Goal: Task Accomplishment & Management: Manage account settings

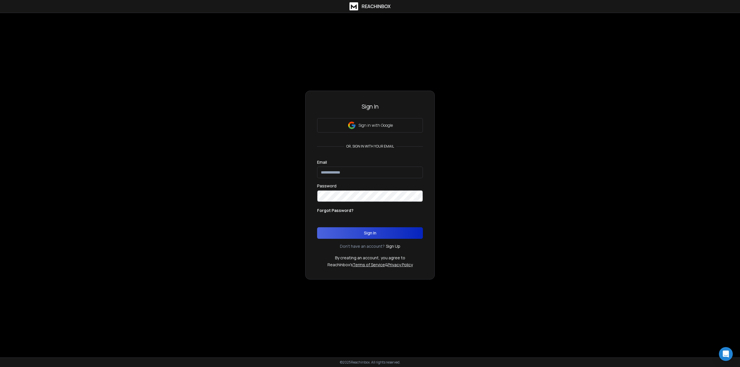
type input "**********"
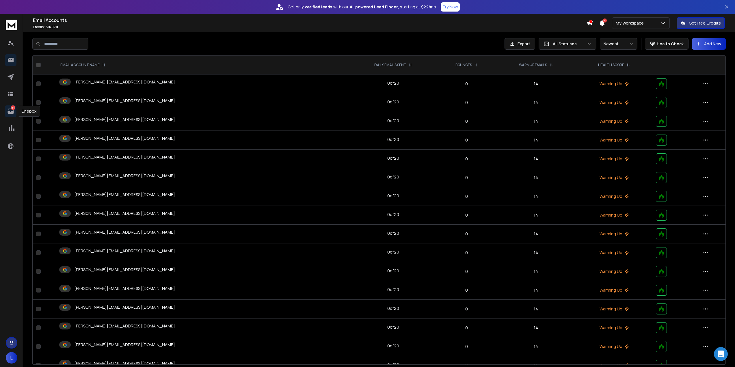
click at [12, 111] on icon at bounding box center [11, 111] width 6 height 5
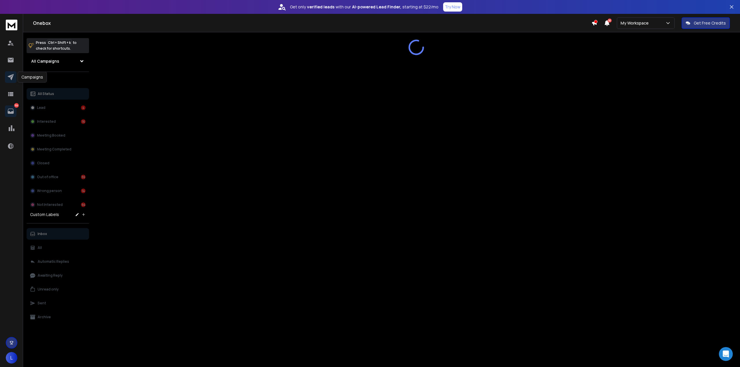
click at [16, 73] on link at bounding box center [11, 77] width 12 height 12
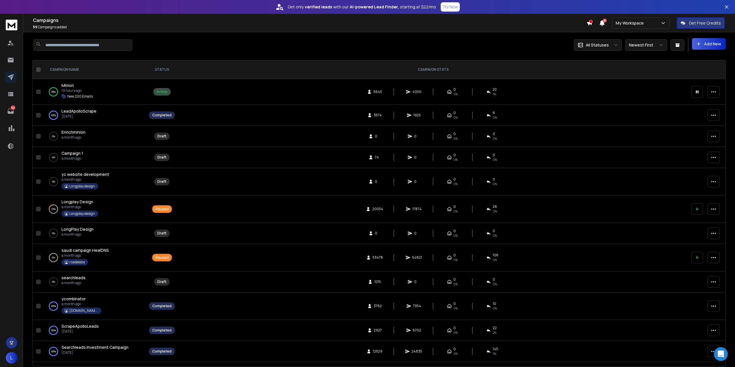
click at [98, 83] on div "99 % Minion 19 hours ago New 200 Emails" at bounding box center [94, 92] width 91 height 18
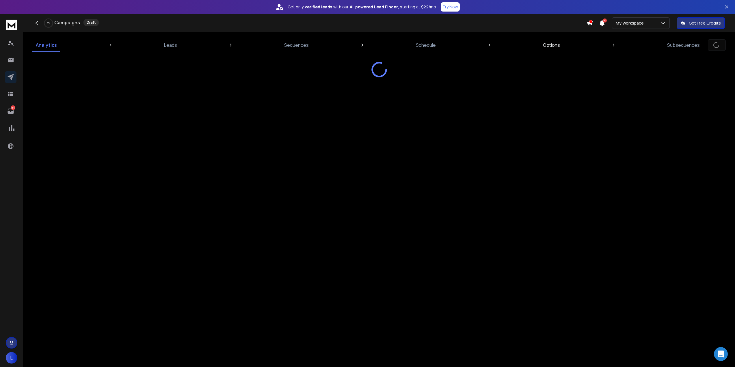
click at [556, 44] on p "Options" at bounding box center [551, 45] width 17 height 7
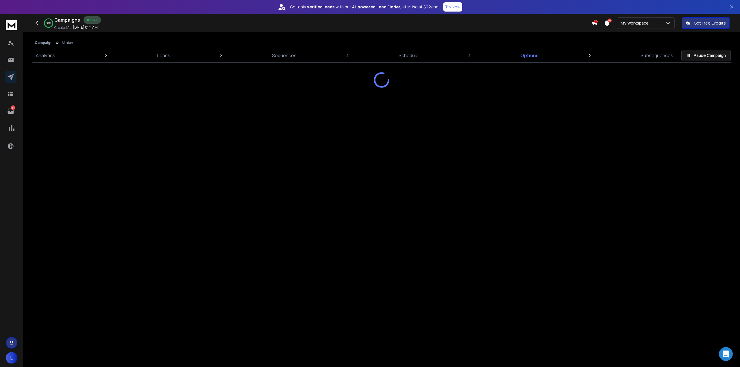
select select "**********"
select select "*"
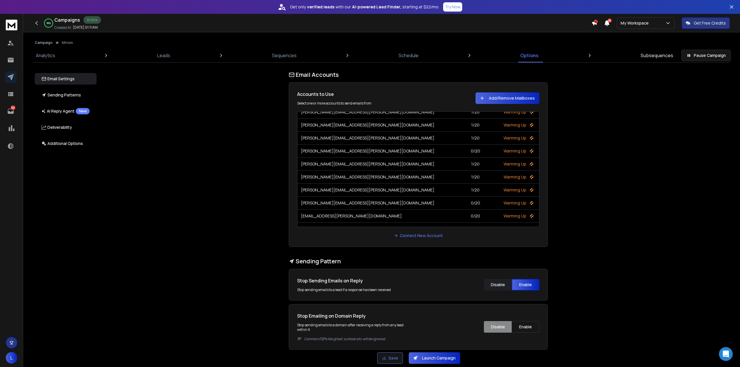
click at [664, 55] on p "Subsequences" at bounding box center [656, 55] width 33 height 7
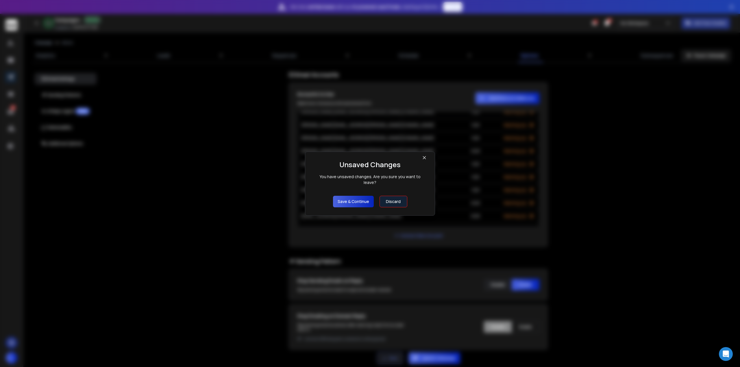
click at [350, 203] on button "Save & Continue" at bounding box center [353, 202] width 41 height 12
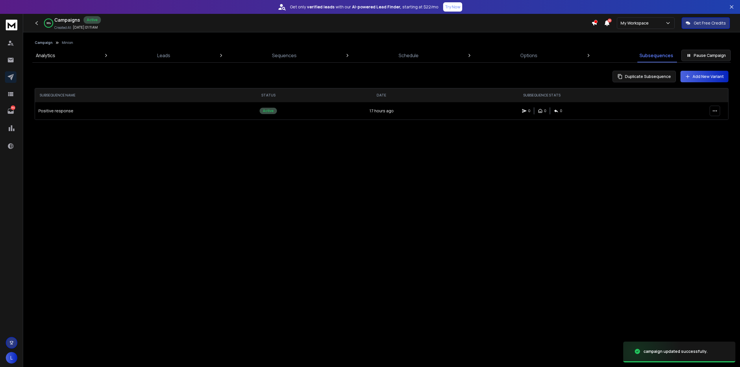
click at [55, 50] on link "Analytics" at bounding box center [45, 56] width 26 height 14
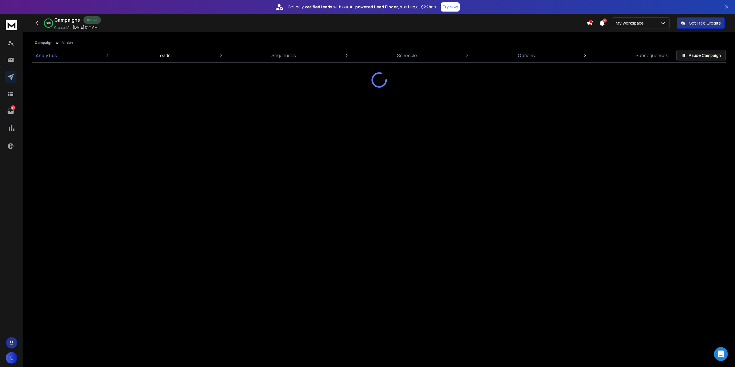
click at [173, 51] on link "Leads" at bounding box center [164, 56] width 20 height 14
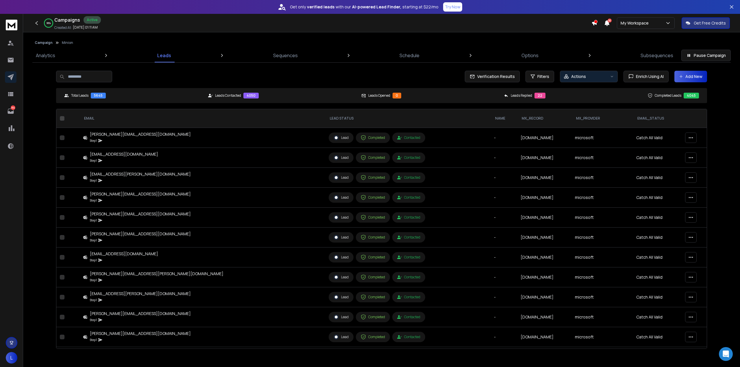
click at [582, 79] on p "Actions" at bounding box center [578, 77] width 15 height 6
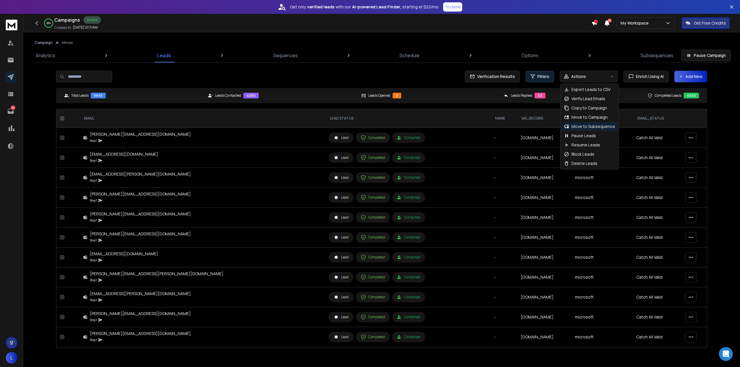
click at [540, 72] on button "Filters" at bounding box center [539, 77] width 29 height 12
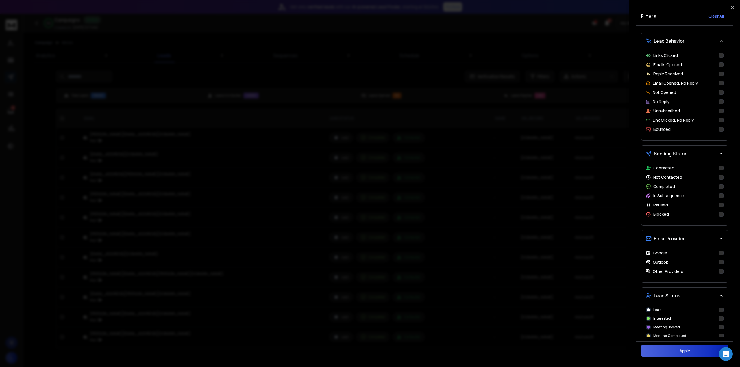
click at [653, 110] on p "Unsubscribed" at bounding box center [666, 111] width 27 height 6
click at [719, 110] on button "Unsubscribed" at bounding box center [721, 111] width 5 height 5
click at [666, 349] on button "Apply" at bounding box center [685, 351] width 88 height 12
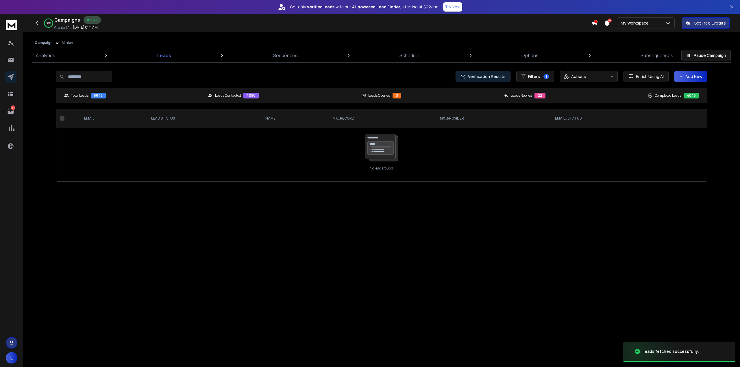
click at [482, 76] on span "Verification Results" at bounding box center [485, 77] width 40 height 6
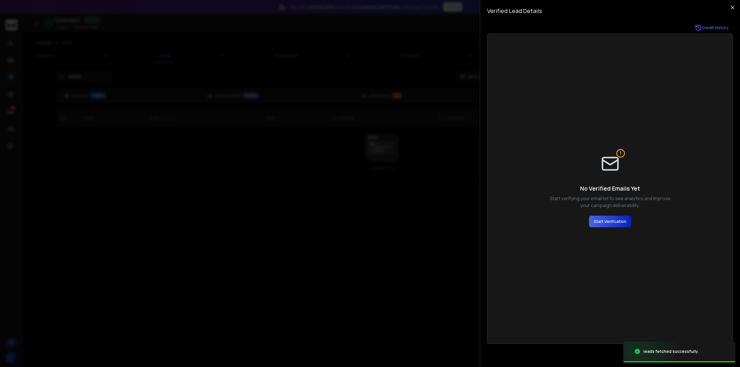
drag, startPoint x: 735, startPoint y: 6, endPoint x: 732, endPoint y: 6, distance: 3.5
click at [734, 6] on div "Sheet Title Verified Lead Details Credit history No Verified Emails Yet Start v…" at bounding box center [610, 183] width 260 height 367
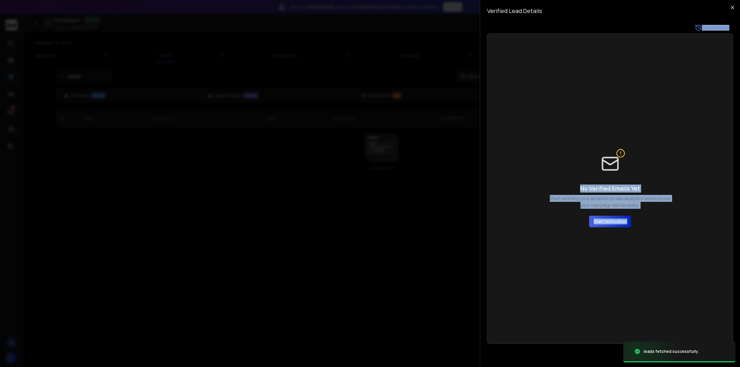
click at [732, 6] on icon "button" at bounding box center [732, 8] width 6 height 6
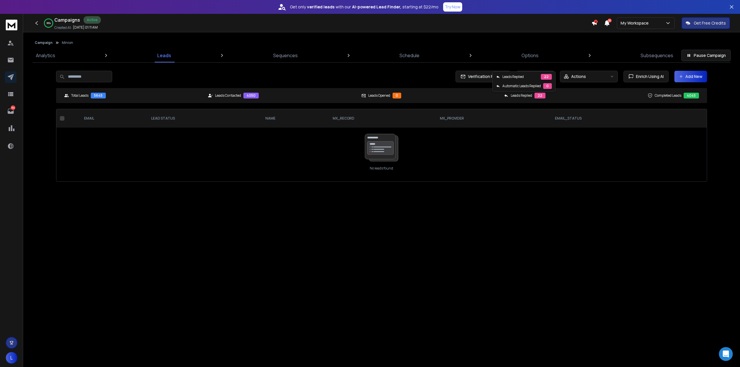
click at [529, 75] on div "Leads Replied 22" at bounding box center [524, 77] width 56 height 6
click at [547, 76] on span "1" at bounding box center [546, 76] width 6 height 5
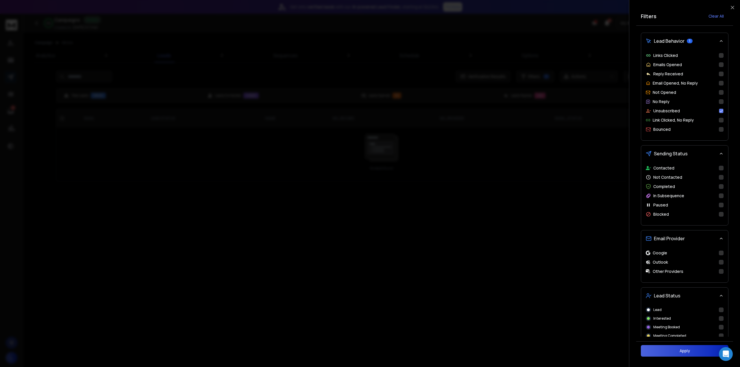
click at [705, 108] on div "Unsubscribed" at bounding box center [684, 111] width 78 height 6
click at [719, 110] on button "Unsubscribed" at bounding box center [721, 111] width 5 height 5
click at [659, 128] on p "Bounced" at bounding box center [661, 130] width 17 height 6
click at [719, 128] on button "Bounced" at bounding box center [721, 129] width 5 height 5
click at [667, 111] on p "Unsubscribed" at bounding box center [666, 111] width 27 height 6
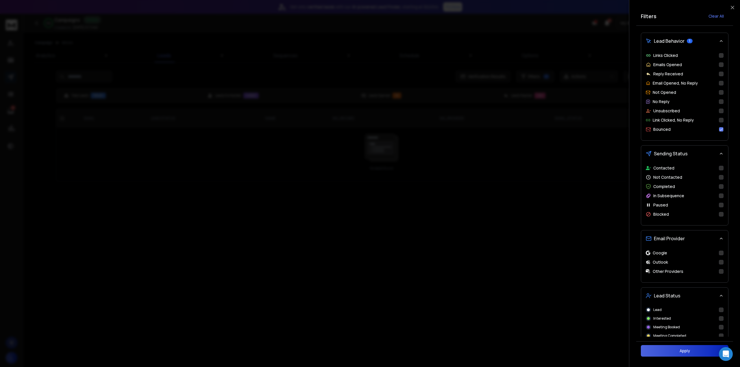
click at [719, 111] on button "Unsubscribed" at bounding box center [721, 111] width 5 height 5
click at [716, 18] on button "Clear All" at bounding box center [715, 16] width 25 height 12
click at [695, 352] on button "Apply" at bounding box center [685, 351] width 88 height 12
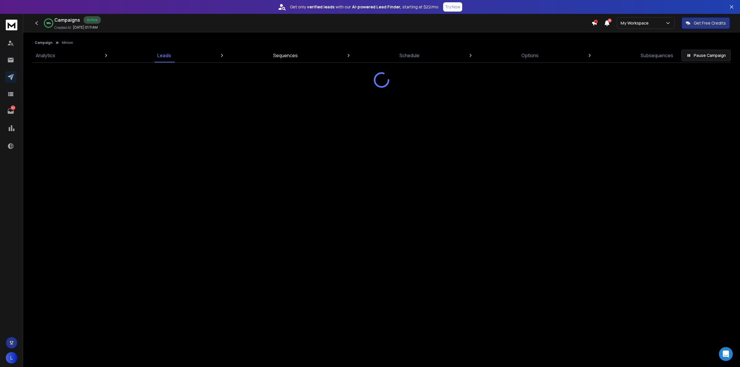
click at [298, 50] on link "Sequences" at bounding box center [285, 56] width 31 height 14
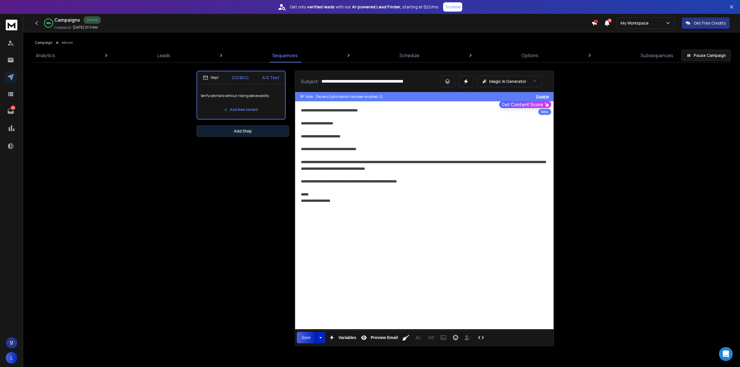
click at [232, 133] on button "Add Step" at bounding box center [242, 131] width 92 height 12
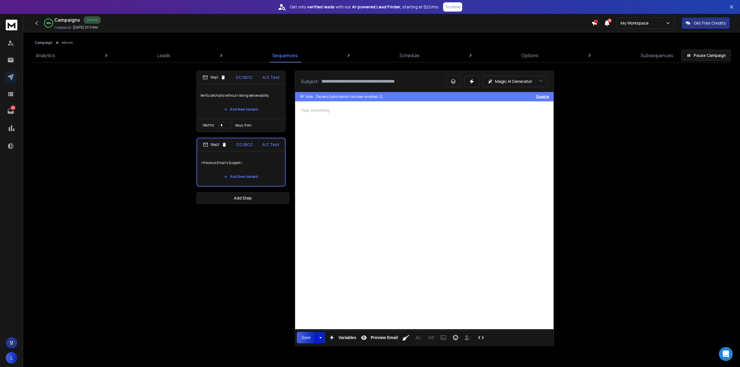
click at [367, 136] on div at bounding box center [424, 215] width 258 height 228
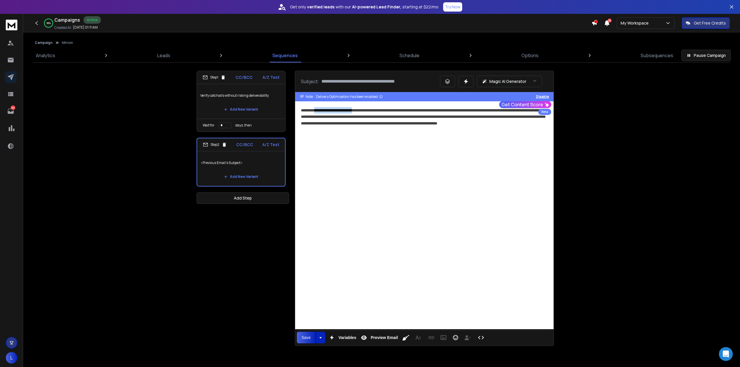
drag, startPoint x: 359, startPoint y: 110, endPoint x: 317, endPoint y: 107, distance: 42.0
click at [317, 107] on div "**********" at bounding box center [424, 120] width 247 height 26
click at [335, 82] on input at bounding box center [377, 81] width 113 height 7
paste input "**********"
type input "**********"
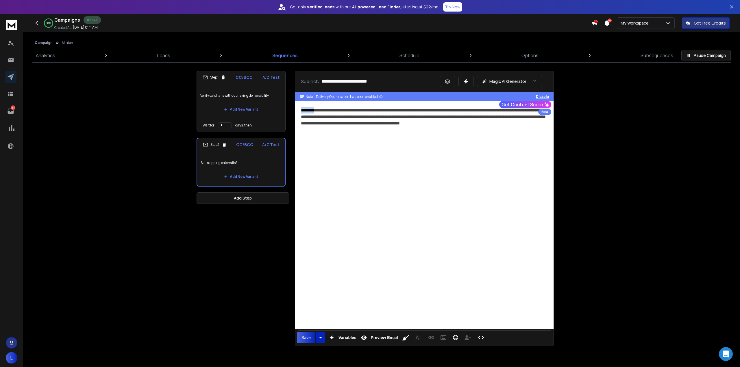
drag, startPoint x: 316, startPoint y: 109, endPoint x: 288, endPoint y: 108, distance: 28.6
click at [288, 108] on div "**********" at bounding box center [381, 208] width 370 height 275
drag, startPoint x: 378, startPoint y: 80, endPoint x: 274, endPoint y: 82, distance: 104.6
click at [274, 82] on div "**********" at bounding box center [381, 208] width 370 height 275
click at [485, 110] on div "**********" at bounding box center [424, 116] width 247 height 19
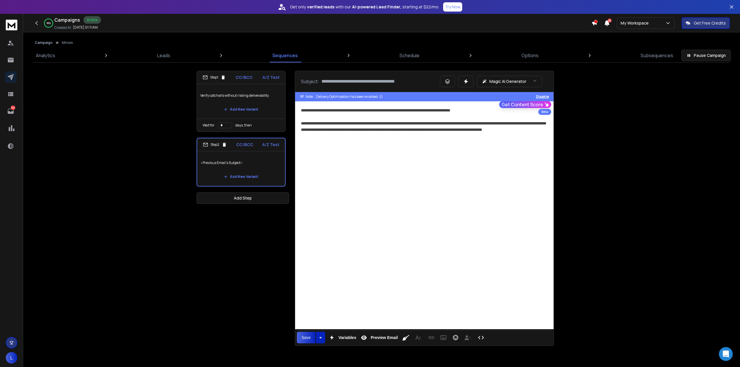
click at [529, 122] on div "**********" at bounding box center [424, 123] width 247 height 32
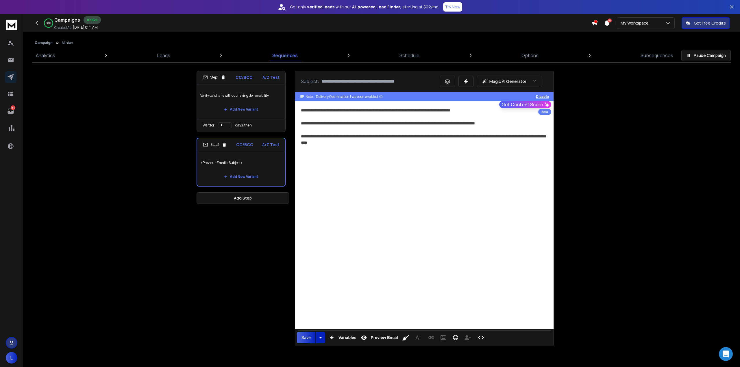
click at [513, 136] on div "**********" at bounding box center [424, 126] width 247 height 39
click at [234, 94] on p "Verify catchalls without risking deliverability" at bounding box center [240, 96] width 81 height 16
type input "**********"
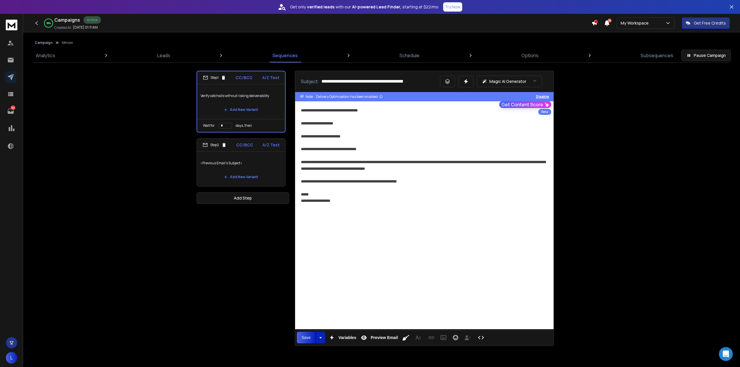
click at [235, 152] on div "<Previous Email's Subject> Add New Variant" at bounding box center [241, 169] width 88 height 35
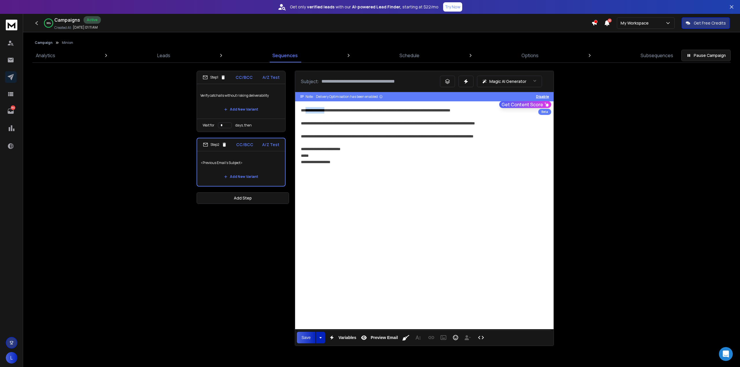
drag, startPoint x: 330, startPoint y: 110, endPoint x: 306, endPoint y: 110, distance: 24.6
click at [306, 110] on div "**********" at bounding box center [424, 136] width 247 height 58
click at [34, 24] on button at bounding box center [37, 23] width 8 height 12
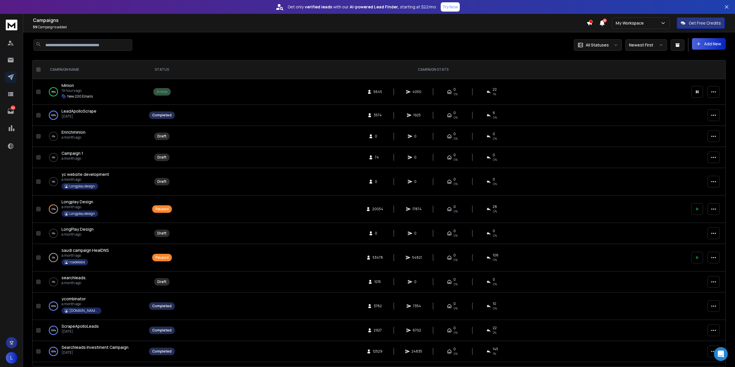
click at [67, 82] on td "99 % Minion 19 hours ago New 200 Emails" at bounding box center [94, 92] width 103 height 26
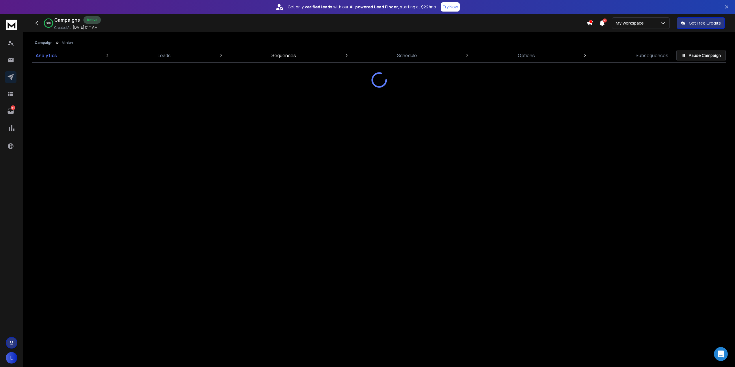
click at [294, 54] on p "Sequences" at bounding box center [284, 55] width 25 height 7
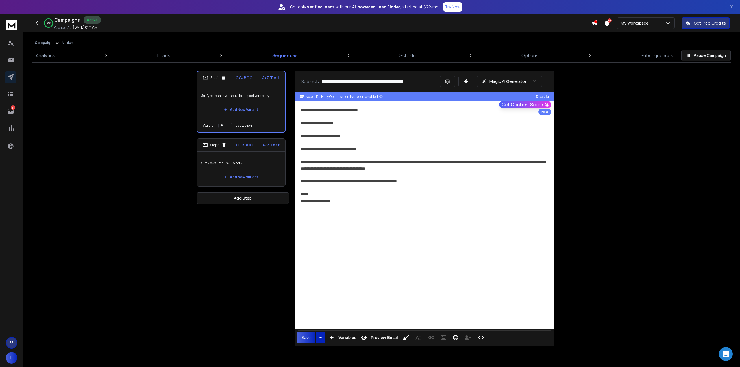
click at [269, 168] on p "<Previous Email's Subject>" at bounding box center [240, 163] width 81 height 16
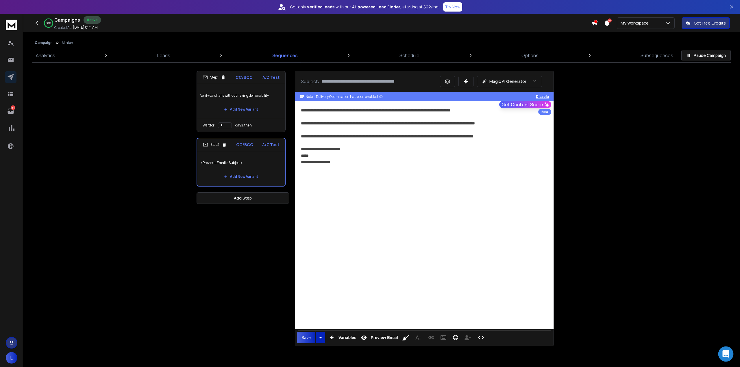
click at [732, 355] on body "**********" at bounding box center [370, 183] width 740 height 367
click at [721, 353] on div "Open Intercom Messenger" at bounding box center [725, 354] width 15 height 15
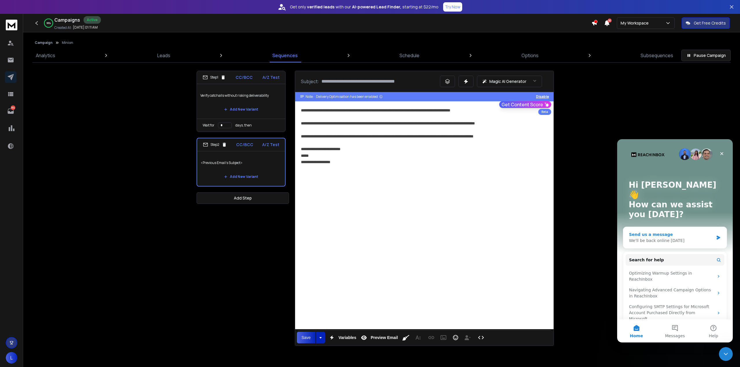
click at [651, 232] on div "Send us a message" at bounding box center [671, 235] width 85 height 6
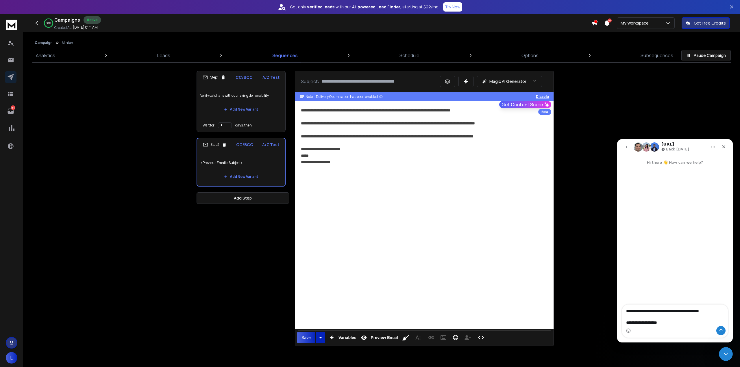
type textarea "**********"
type textarea "*******"
type textarea "**********"
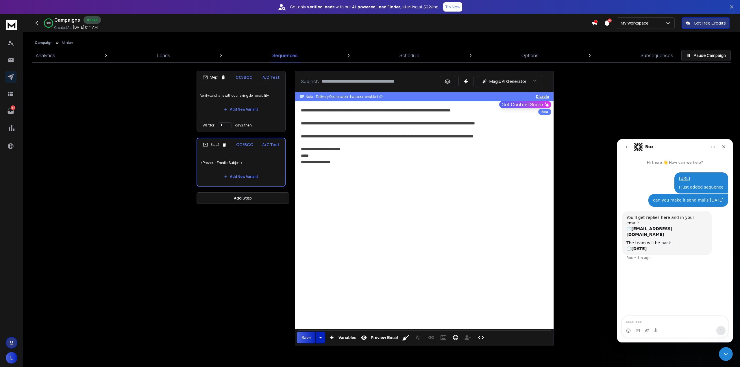
click at [546, 53] on div "Analytics Leads Sequences Schedule Options Subsequences" at bounding box center [354, 56] width 644 height 14
click at [526, 54] on p "Options" at bounding box center [529, 55] width 17 height 7
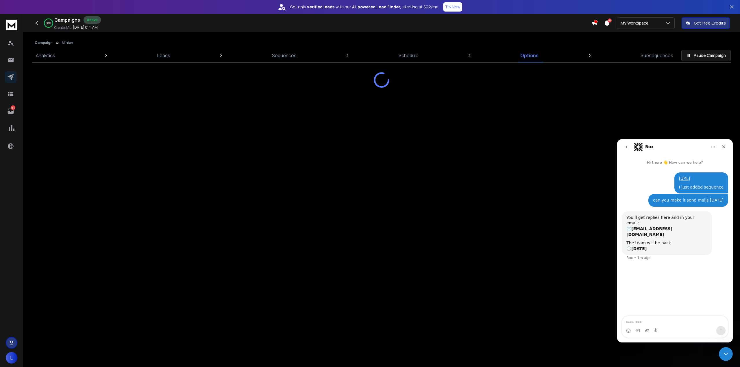
select select "**********"
select select "*"
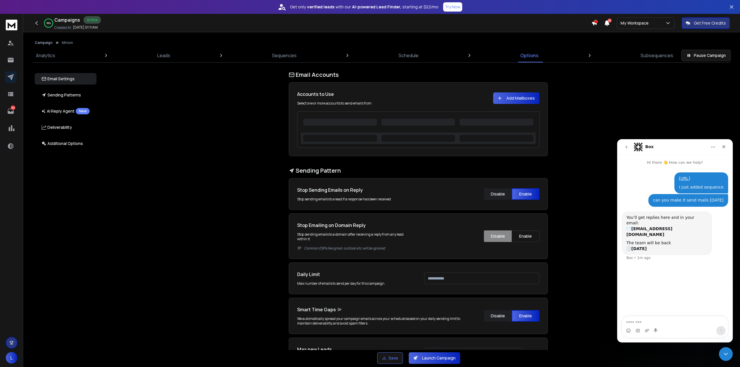
click at [438, 357] on button "Launch Campaign" at bounding box center [434, 358] width 51 height 12
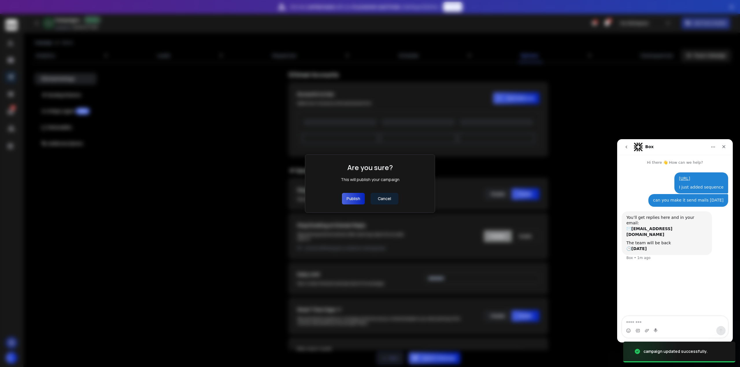
click at [364, 197] on div "Publish Cancel" at bounding box center [370, 199] width 56 height 12
click at [363, 197] on button "Publish" at bounding box center [353, 199] width 23 height 12
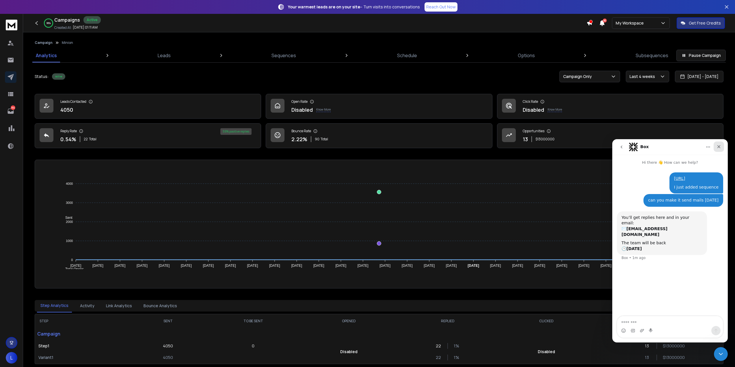
click at [719, 150] on div "Close" at bounding box center [719, 147] width 10 height 10
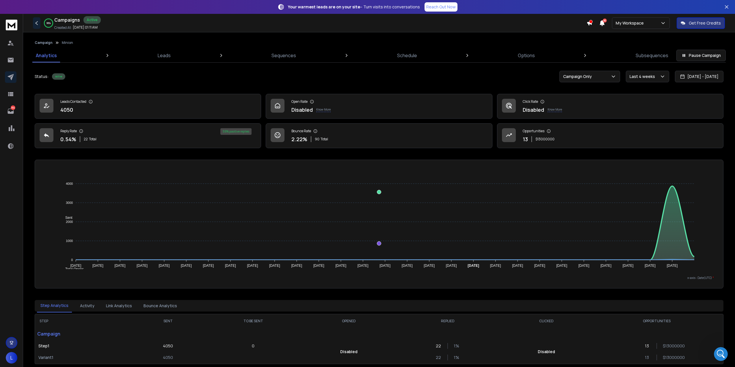
click at [36, 26] on button at bounding box center [37, 23] width 8 height 12
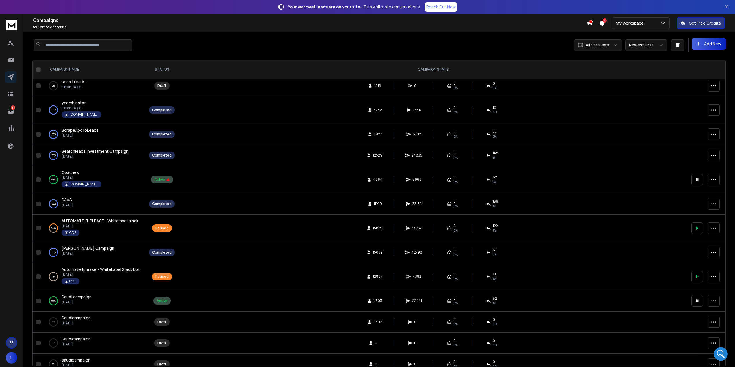
scroll to position [202, 0]
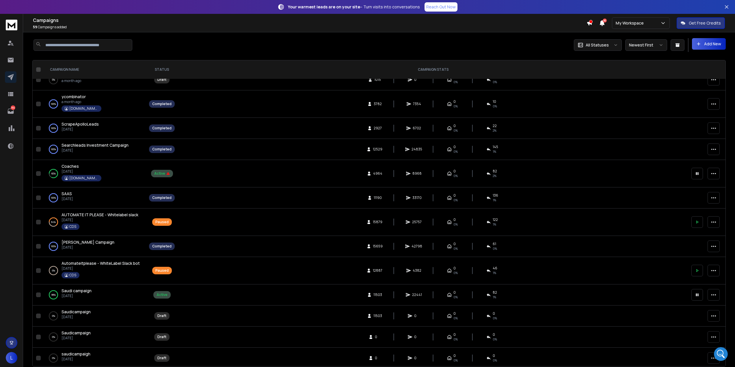
click at [73, 192] on h1 "SAAS" at bounding box center [68, 194] width 12 height 6
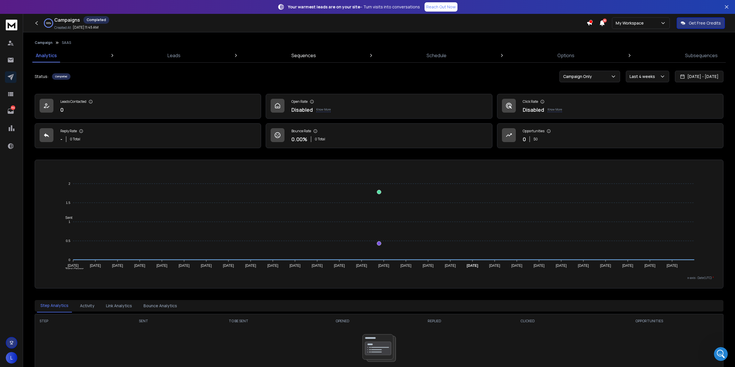
click at [309, 55] on p "Sequences" at bounding box center [304, 55] width 25 height 7
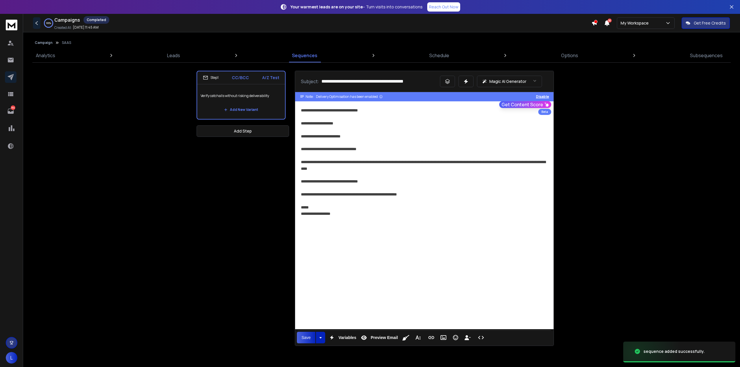
click at [34, 23] on button at bounding box center [37, 23] width 8 height 12
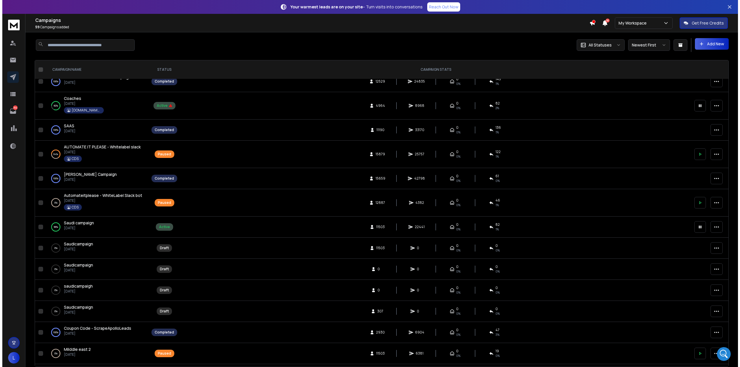
scroll to position [289, 0]
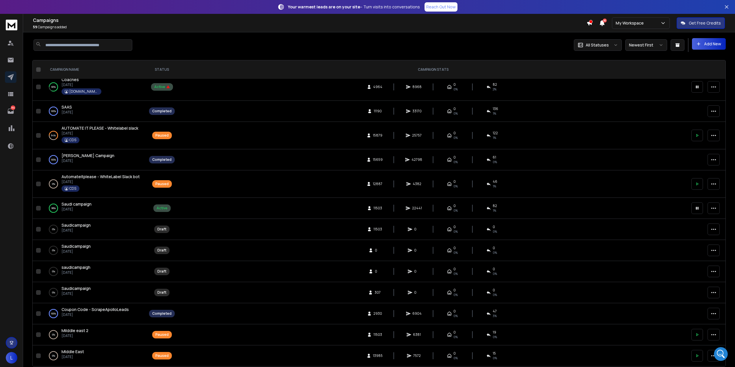
click at [102, 129] on span "AUTOMATE IT PLEASE - Whitelabel slack" at bounding box center [100, 127] width 77 height 5
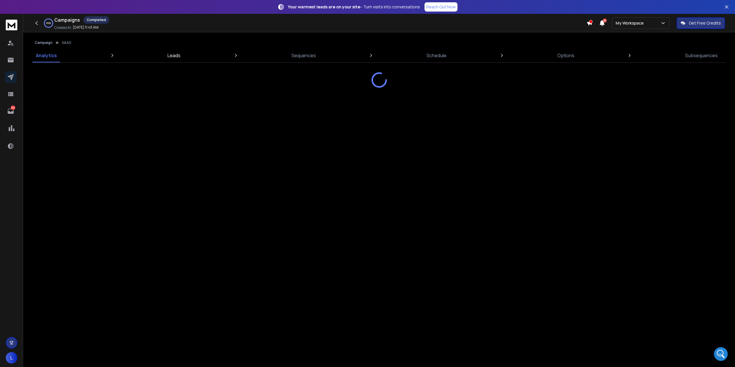
click at [173, 56] on p "Leads" at bounding box center [174, 55] width 13 height 7
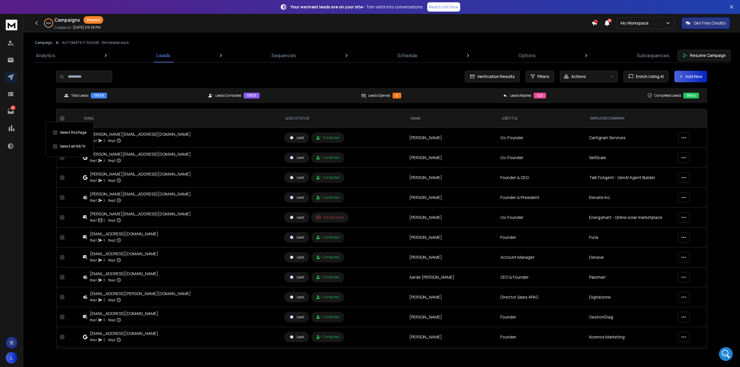
click at [54, 147] on button "Select this Page" at bounding box center [55, 146] width 5 height 5
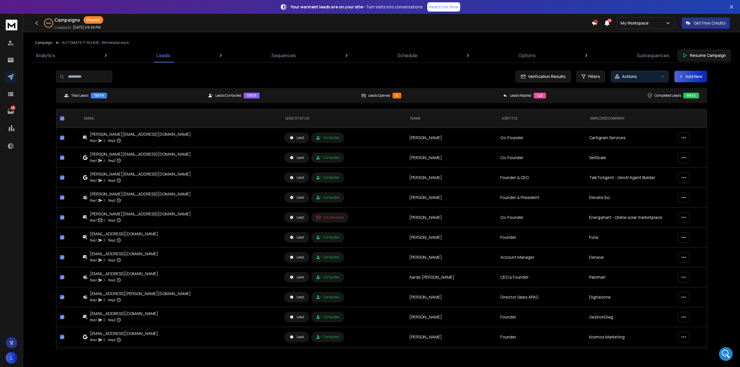
click at [643, 78] on div "Actions" at bounding box center [636, 77] width 44 height 6
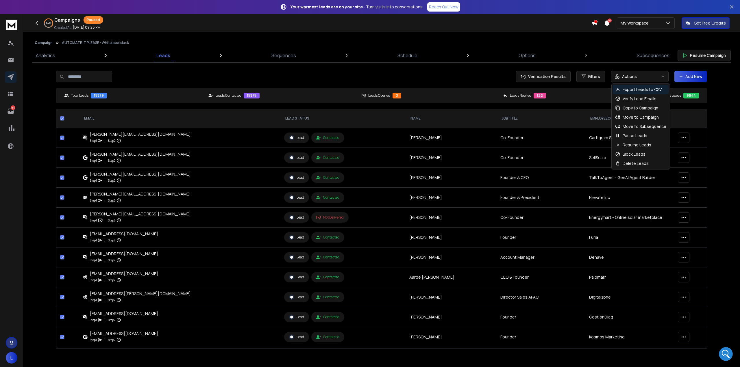
click at [644, 89] on p "Export Leads to CSV" at bounding box center [641, 90] width 39 height 6
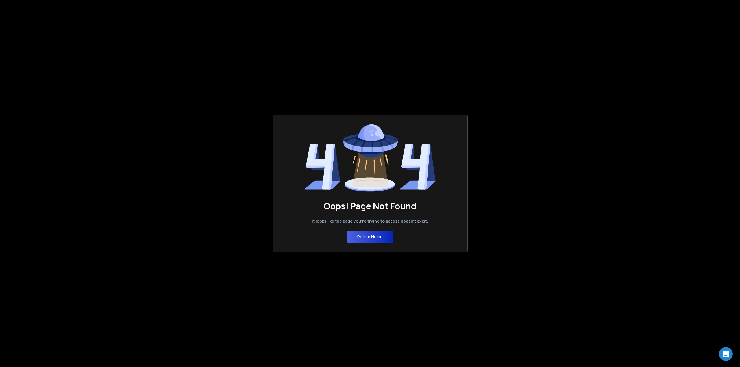
click at [377, 233] on button "Return Home" at bounding box center [370, 237] width 46 height 12
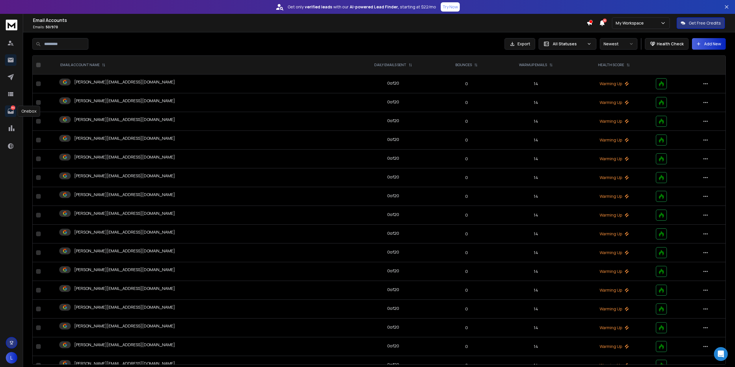
click at [16, 107] on link "164" at bounding box center [11, 111] width 12 height 12
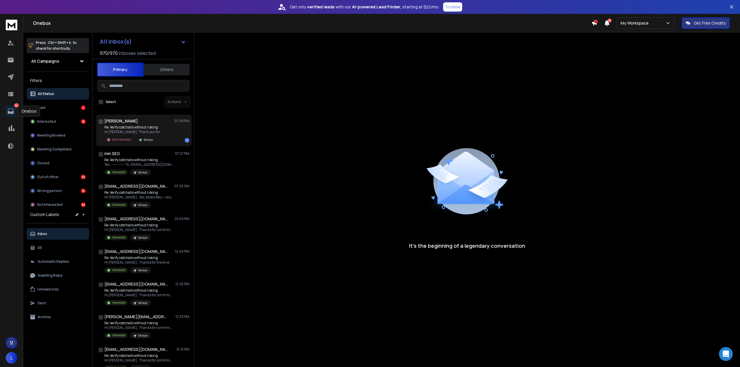
click at [147, 126] on p "Re: Verify catchalls without risking" at bounding box center [132, 127] width 56 height 5
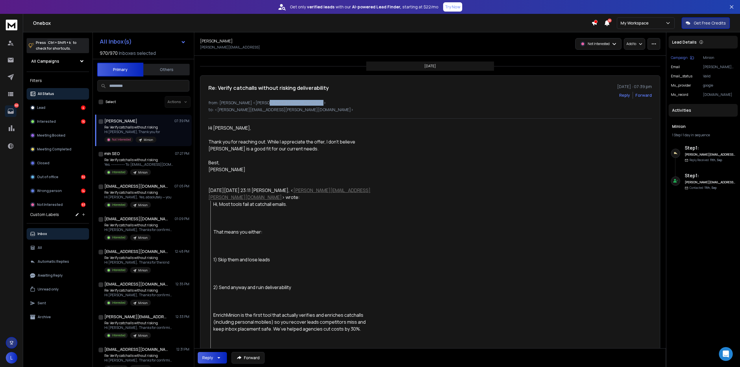
drag, startPoint x: 262, startPoint y: 103, endPoint x: 307, endPoint y: 103, distance: 45.1
click at [307, 103] on p "from: [PERSON_NAME] <[PERSON_NAME][EMAIL_ADDRESS]>" at bounding box center [429, 103] width 443 height 6
click at [310, 103] on p "from: [PERSON_NAME] <[PERSON_NAME][EMAIL_ADDRESS]>" at bounding box center [429, 103] width 443 height 6
drag, startPoint x: 307, startPoint y: 103, endPoint x: 263, endPoint y: 103, distance: 44.5
click at [263, 103] on p "from: [PERSON_NAME] <[PERSON_NAME][EMAIL_ADDRESS]>" at bounding box center [429, 103] width 443 height 6
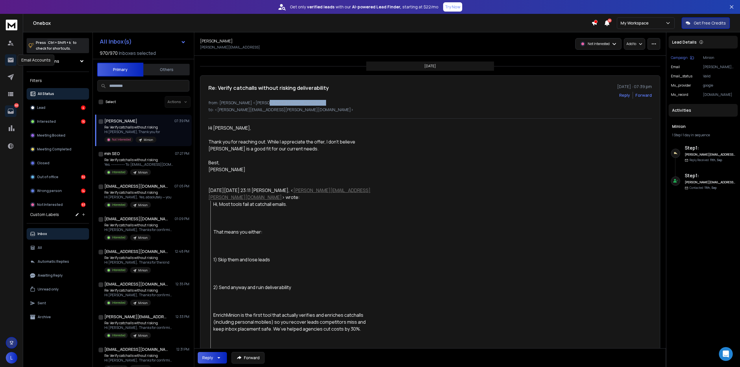
click at [12, 59] on icon at bounding box center [11, 60] width 6 height 5
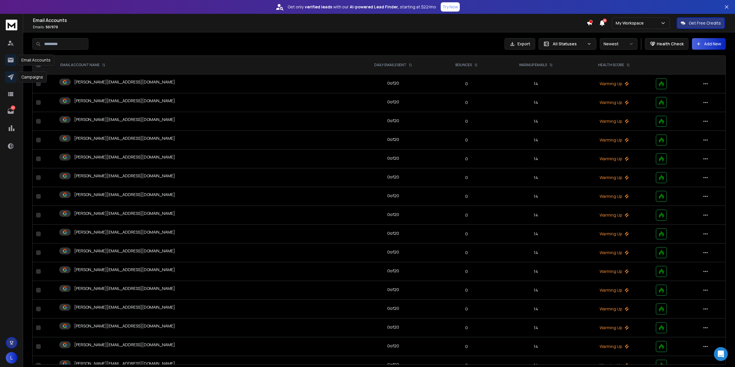
click at [10, 80] on icon at bounding box center [10, 77] width 7 height 7
